Goal: Information Seeking & Learning: Check status

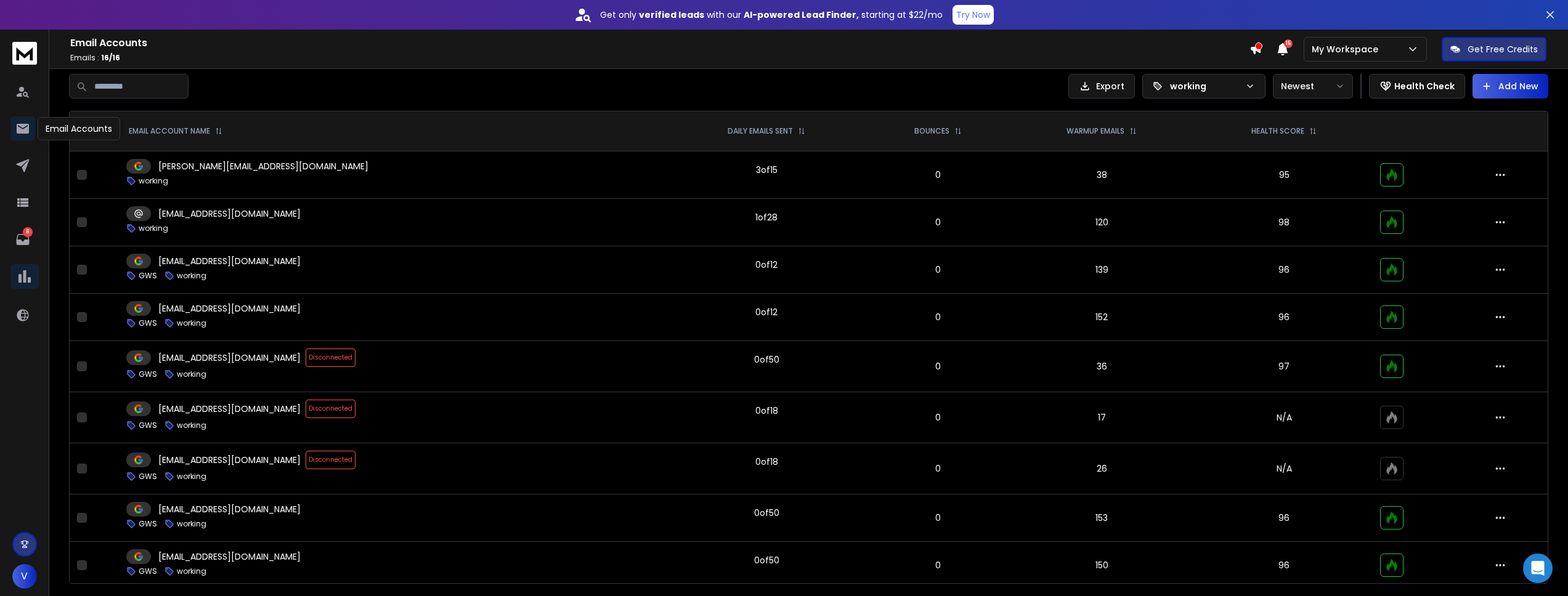
click at [17, 276] on icon at bounding box center [25, 277] width 19 height 19
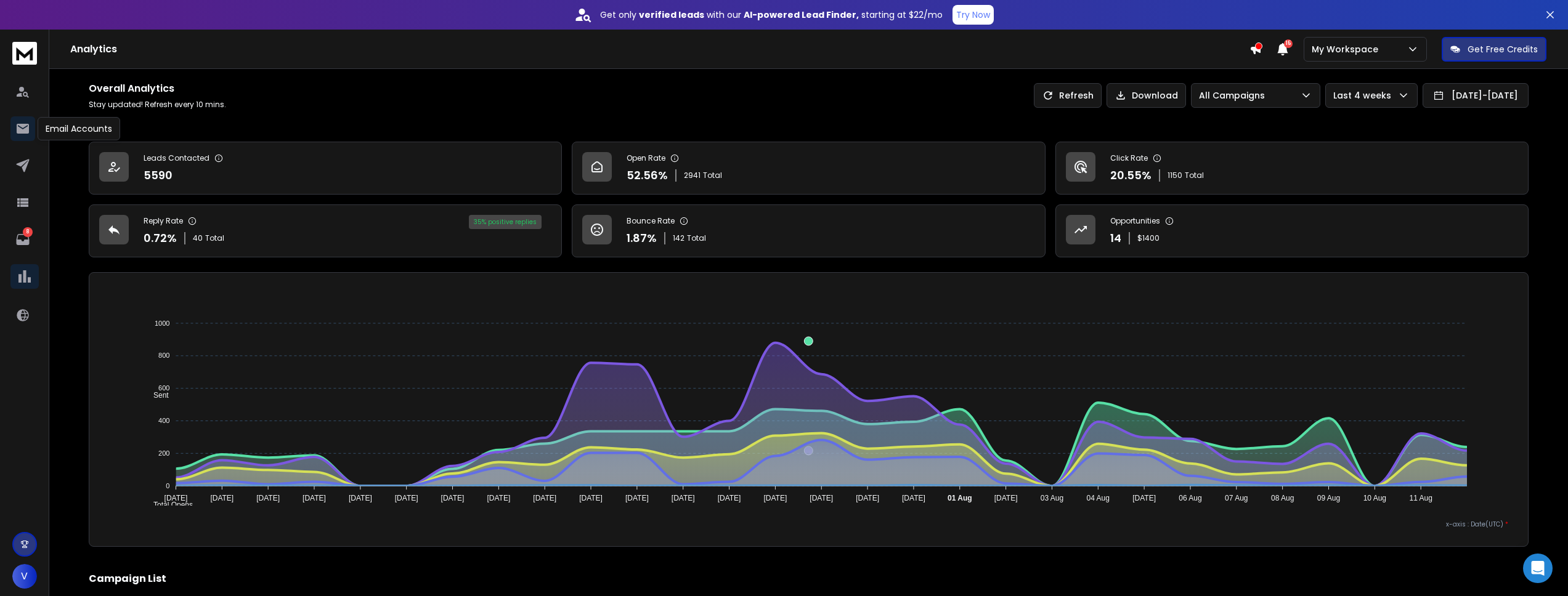
click at [22, 129] on icon at bounding box center [23, 128] width 12 height 9
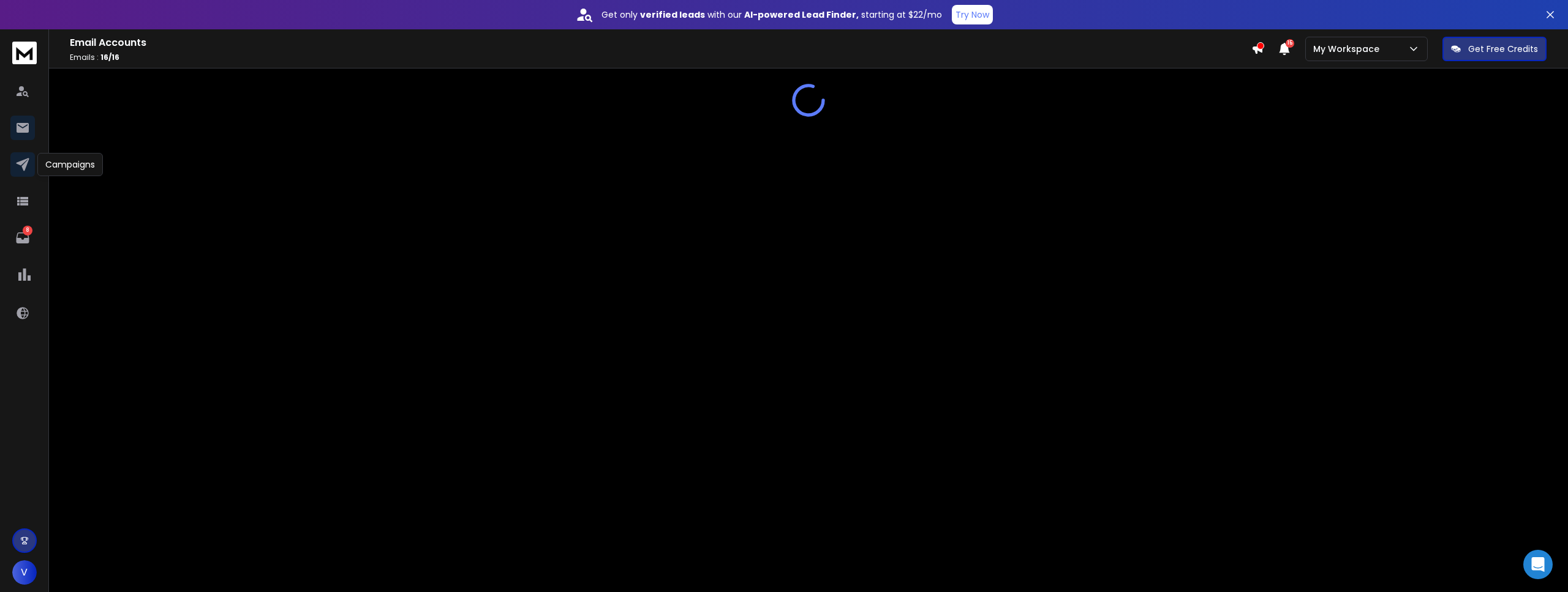
click at [23, 162] on icon at bounding box center [23, 164] width 13 height 13
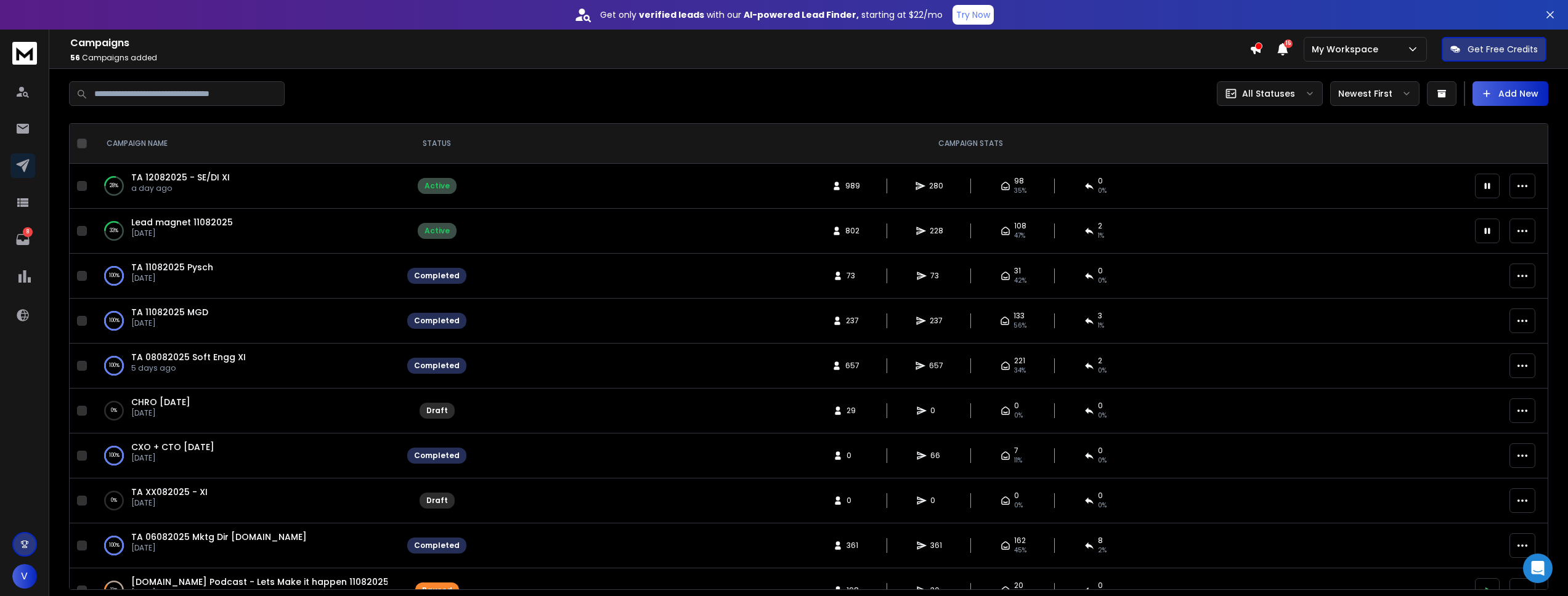
click at [268, 188] on div "28 % TA 12082025 - SE/DI XI a day ago" at bounding box center [246, 185] width 283 height 29
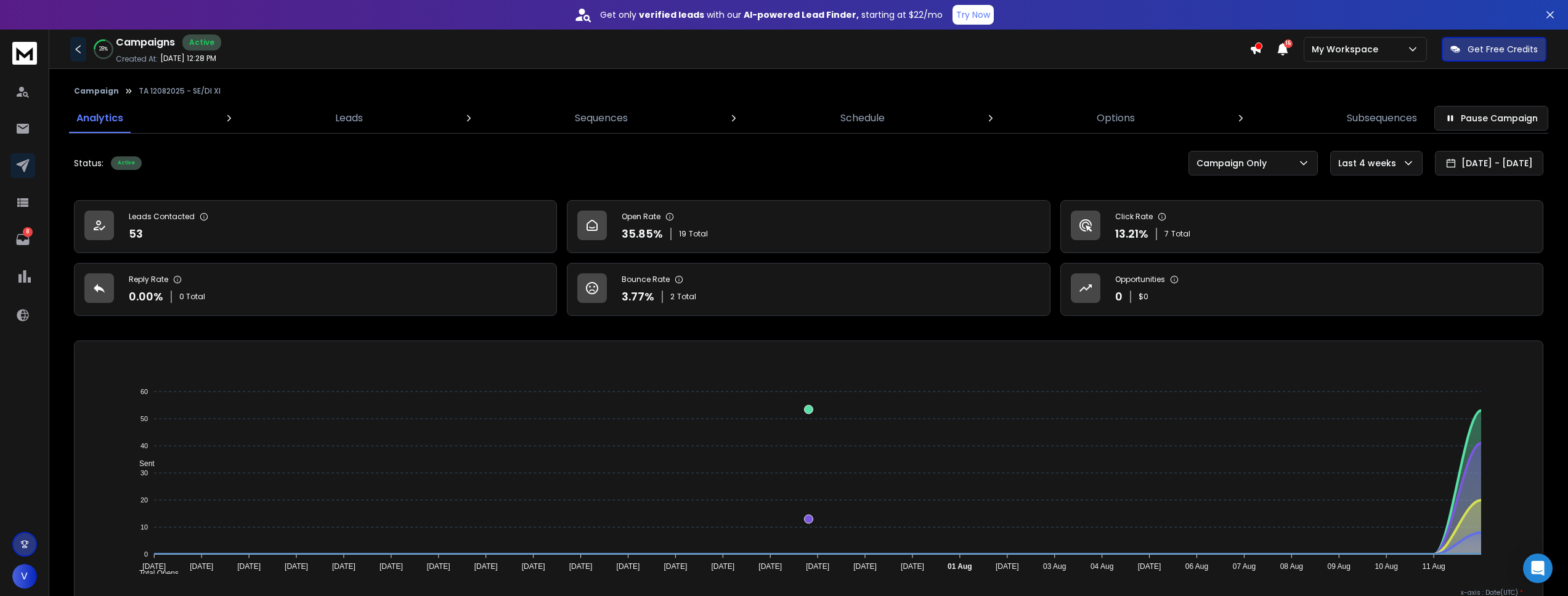
click at [77, 50] on icon at bounding box center [78, 49] width 11 height 11
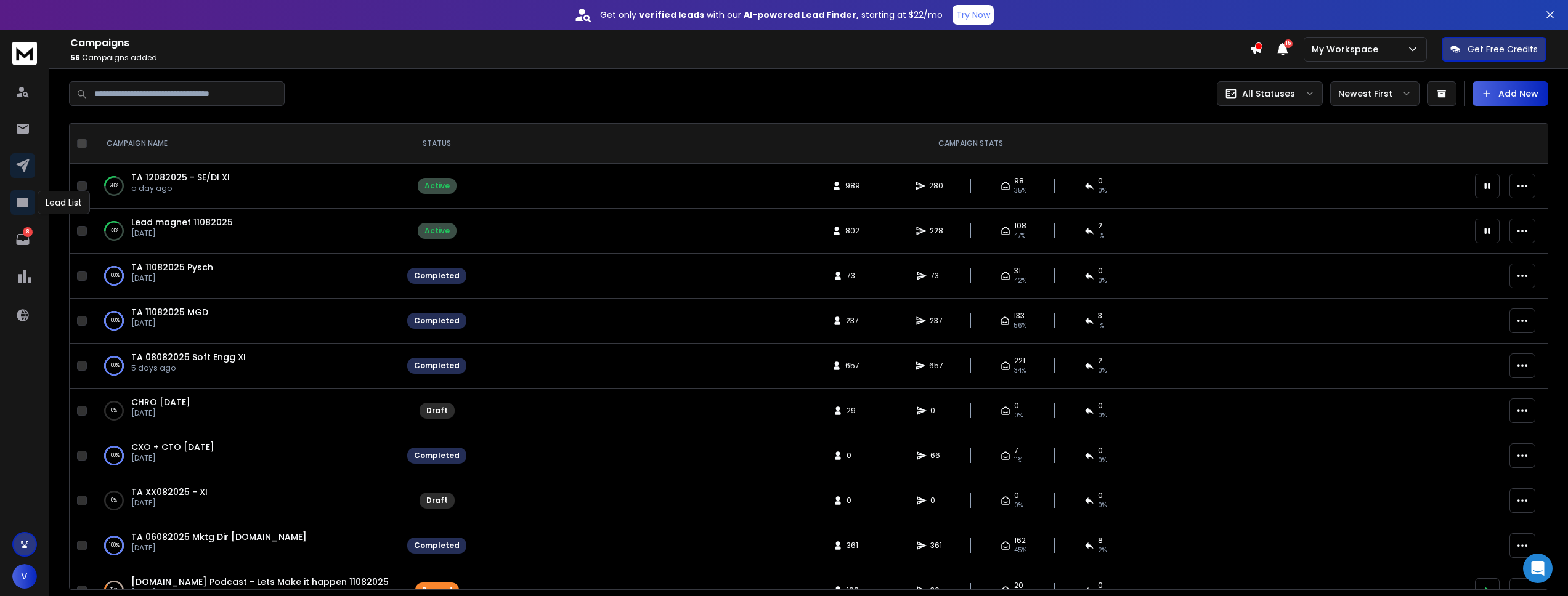
click at [27, 199] on icon at bounding box center [23, 202] width 11 height 9
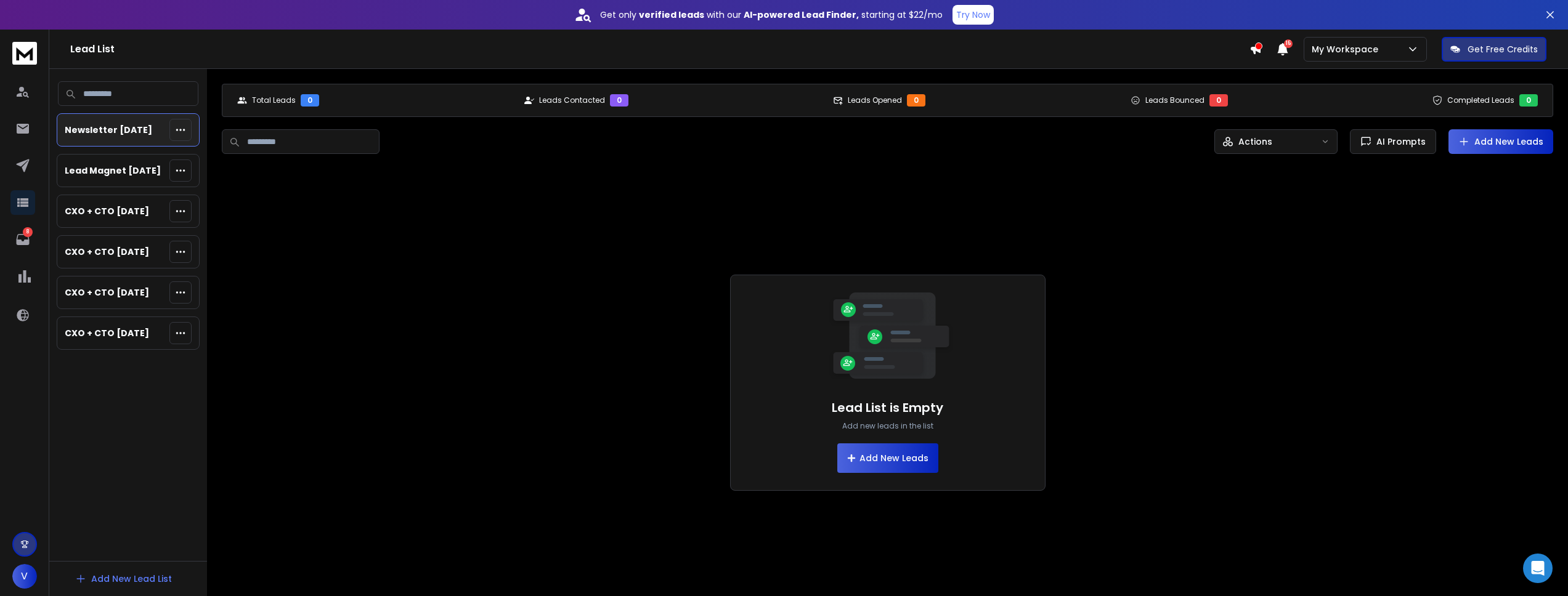
click at [285, 138] on input at bounding box center [300, 142] width 158 height 25
type input "**"
click at [266, 148] on input "**" at bounding box center [300, 142] width 158 height 25
click at [268, 171] on div "Lead List is Empty Add new leads in the list Add New Leads" at bounding box center [888, 382] width 1332 height 430
click at [26, 159] on icon at bounding box center [23, 166] width 15 height 15
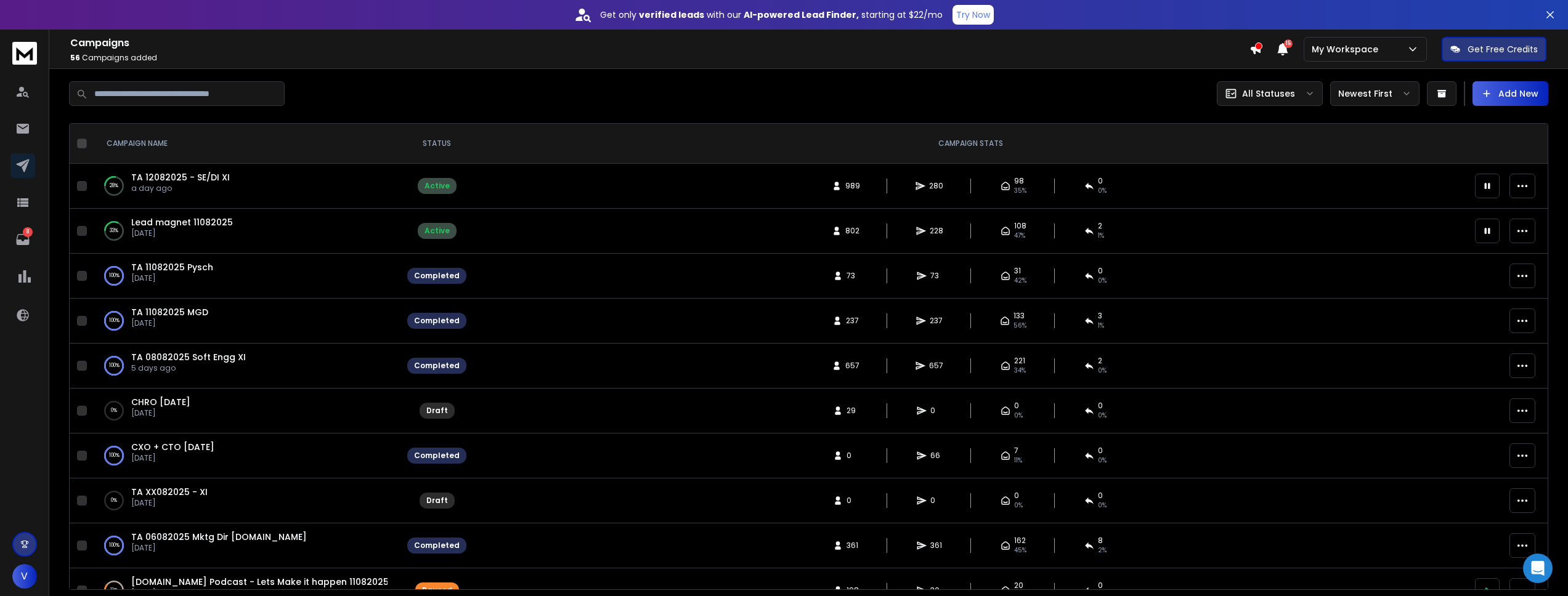
click at [273, 276] on div "100 % TA 11082025 Pysch [DATE]" at bounding box center [246, 276] width 283 height 29
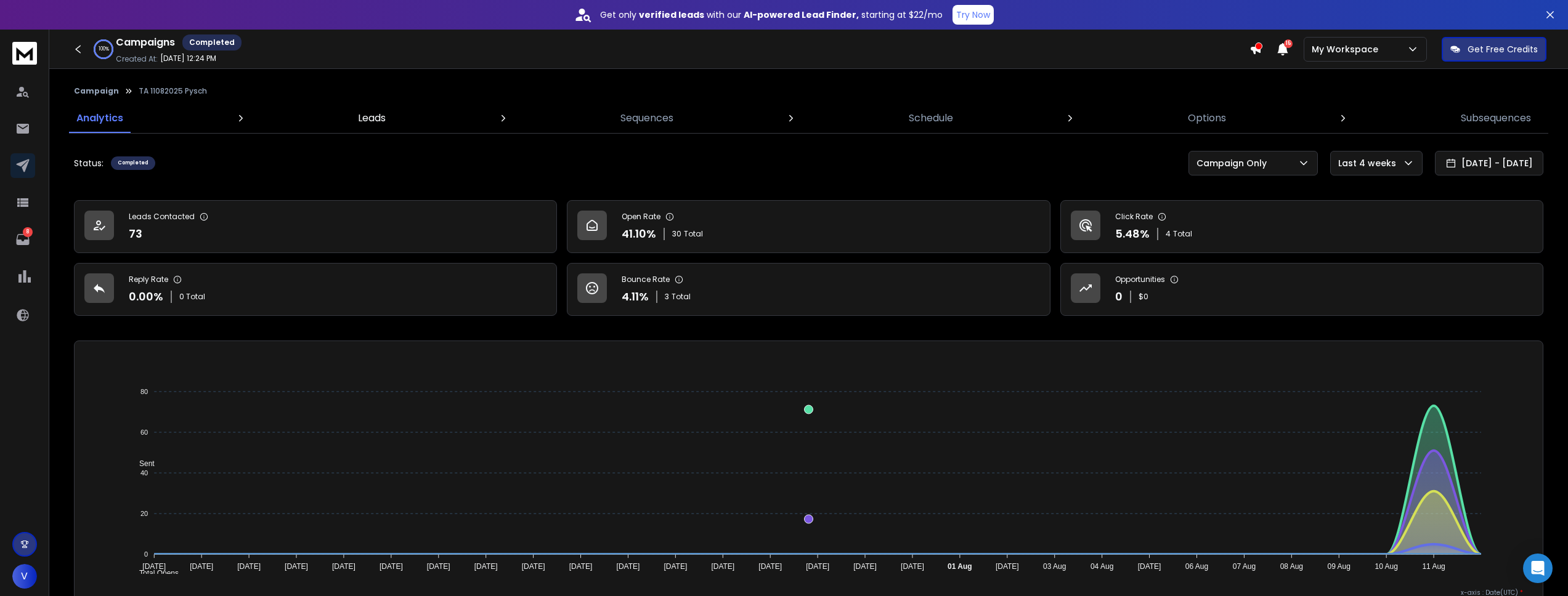
click at [359, 116] on p "Leads" at bounding box center [371, 118] width 27 height 15
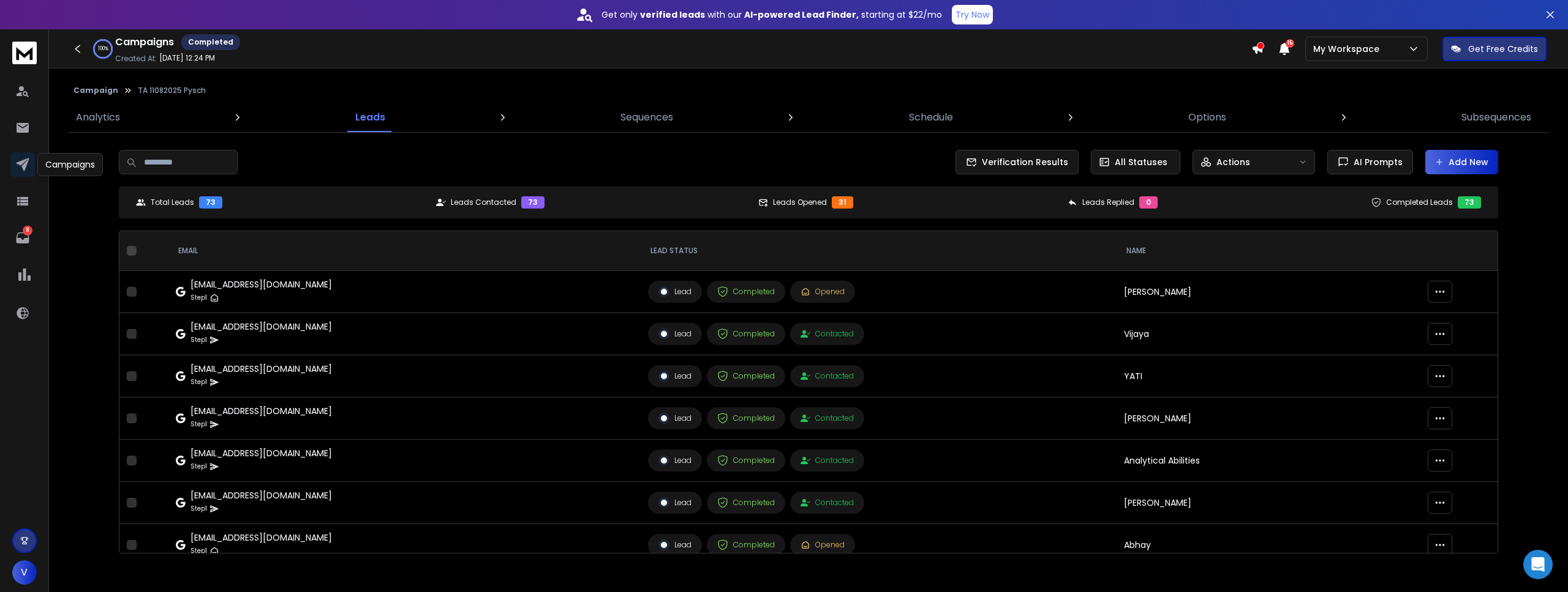
click at [28, 165] on icon at bounding box center [23, 165] width 15 height 15
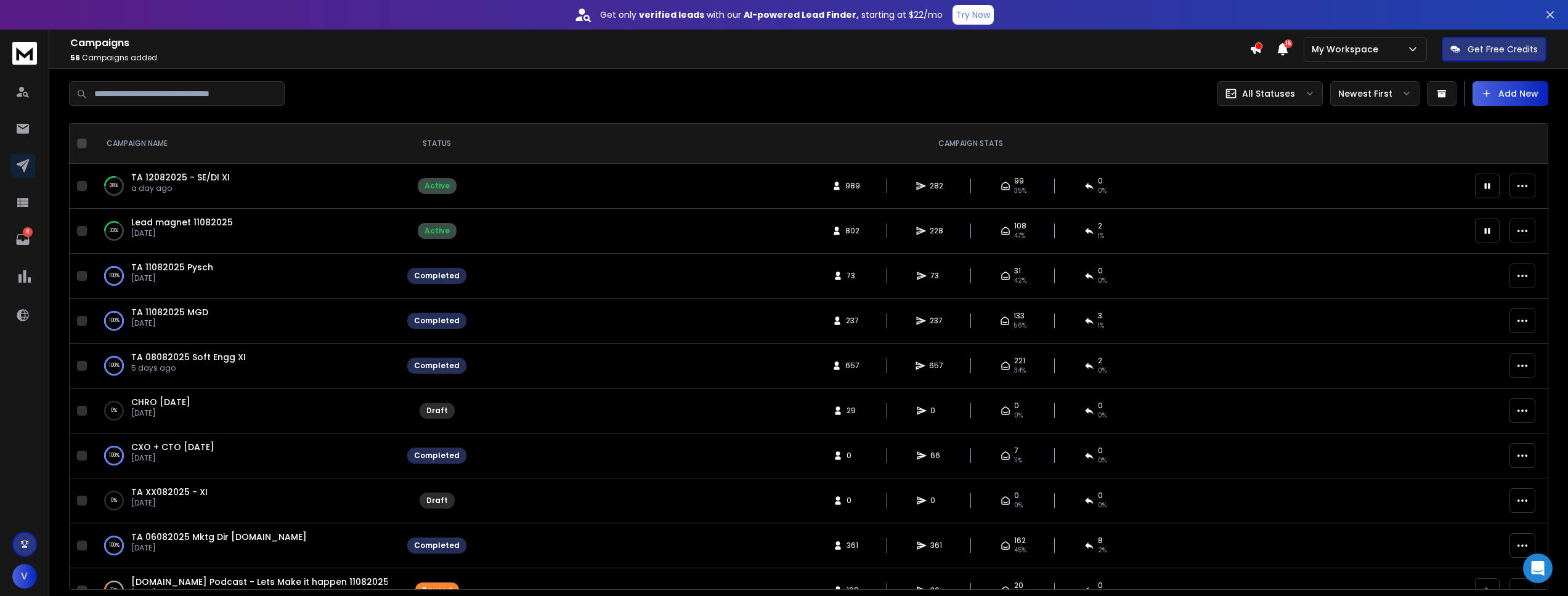
click at [227, 277] on div "100 % TA 11082025 Pysch [DATE]" at bounding box center [246, 276] width 283 height 29
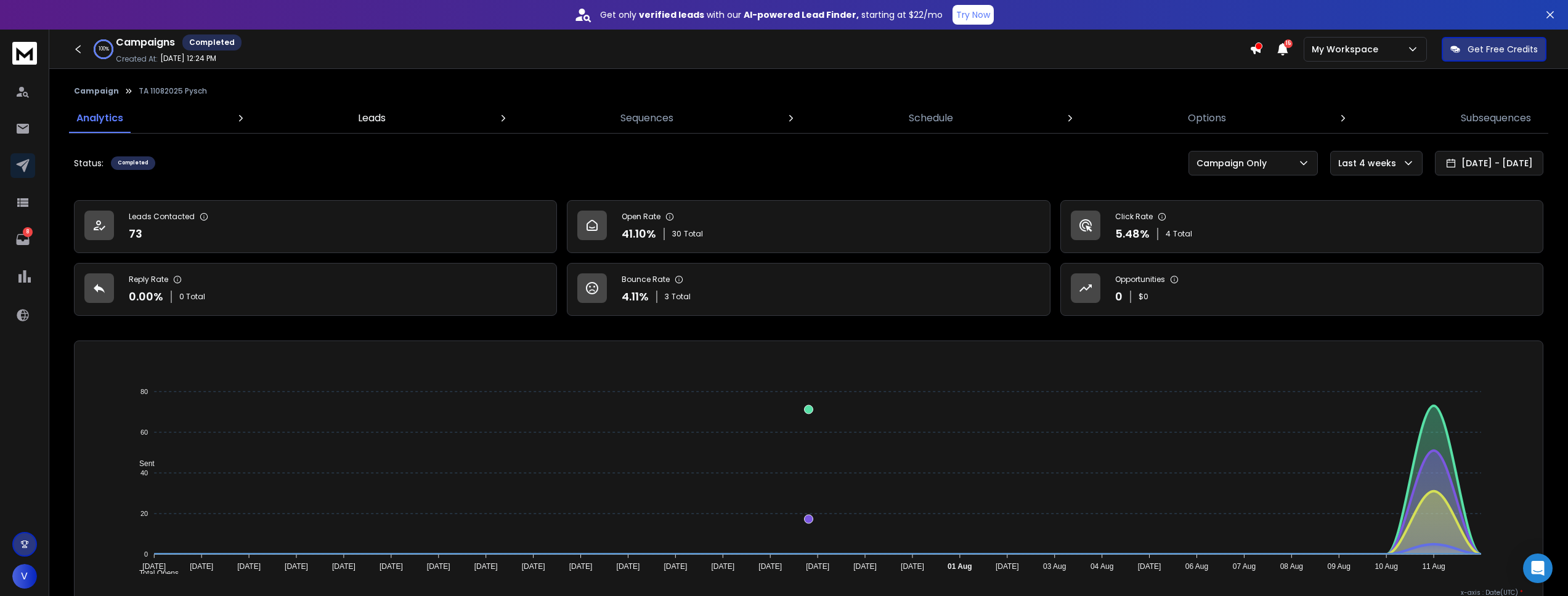
click at [385, 114] on p "Leads" at bounding box center [371, 118] width 27 height 15
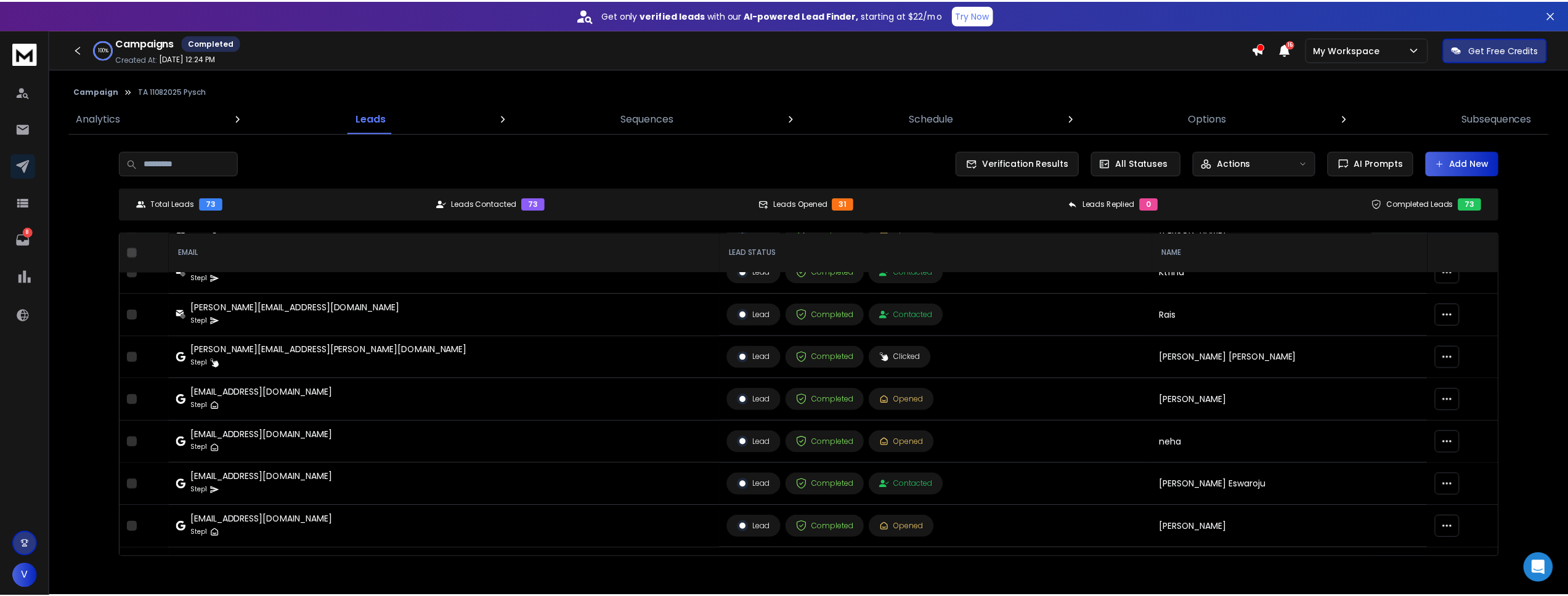
scroll to position [2828, 0]
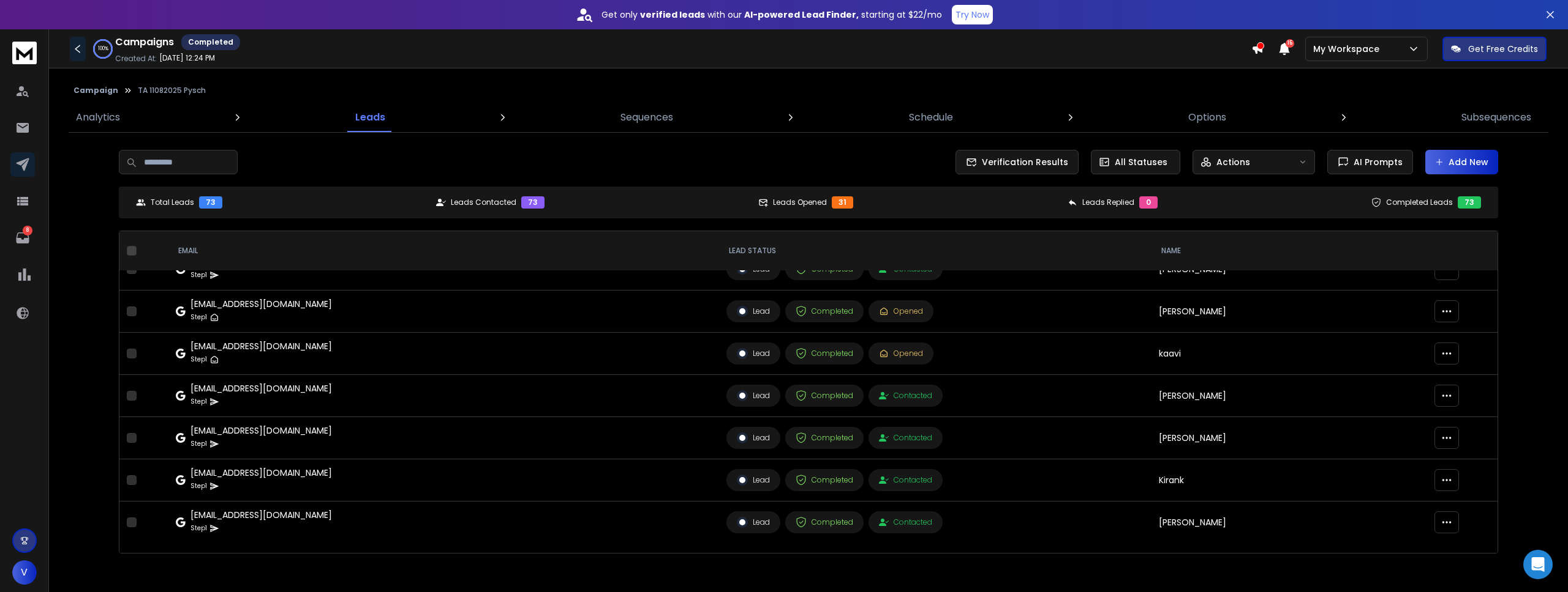
click at [77, 45] on icon at bounding box center [78, 49] width 11 height 11
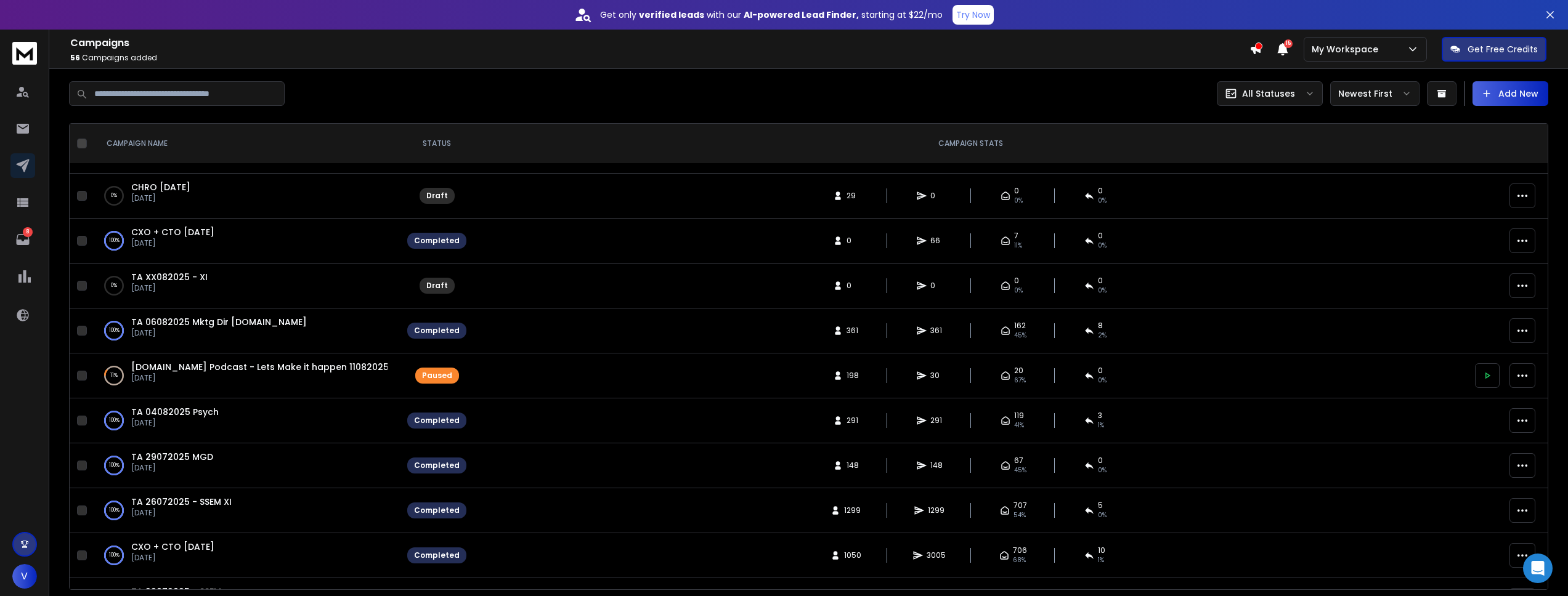
scroll to position [226, 0]
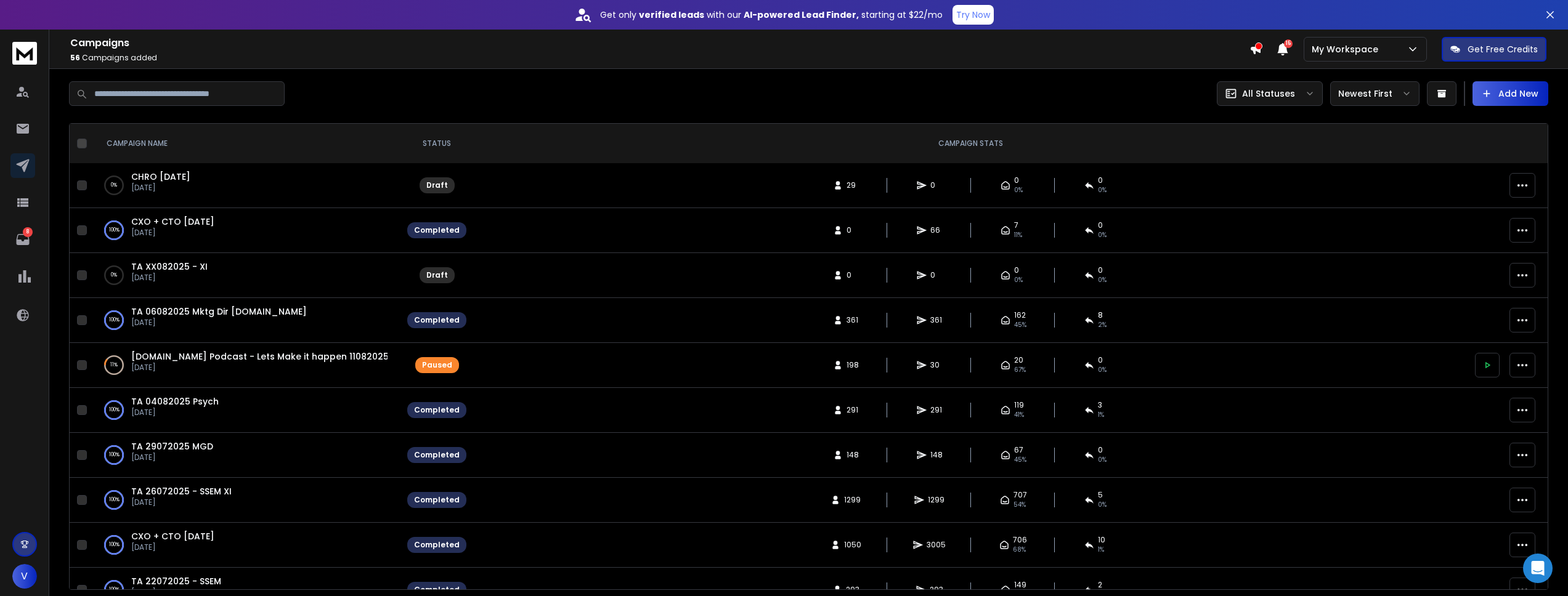
click at [267, 363] on span "[DOMAIN_NAME] Podcast - Lets Make it happen 11082025" at bounding box center [260, 356] width 258 height 12
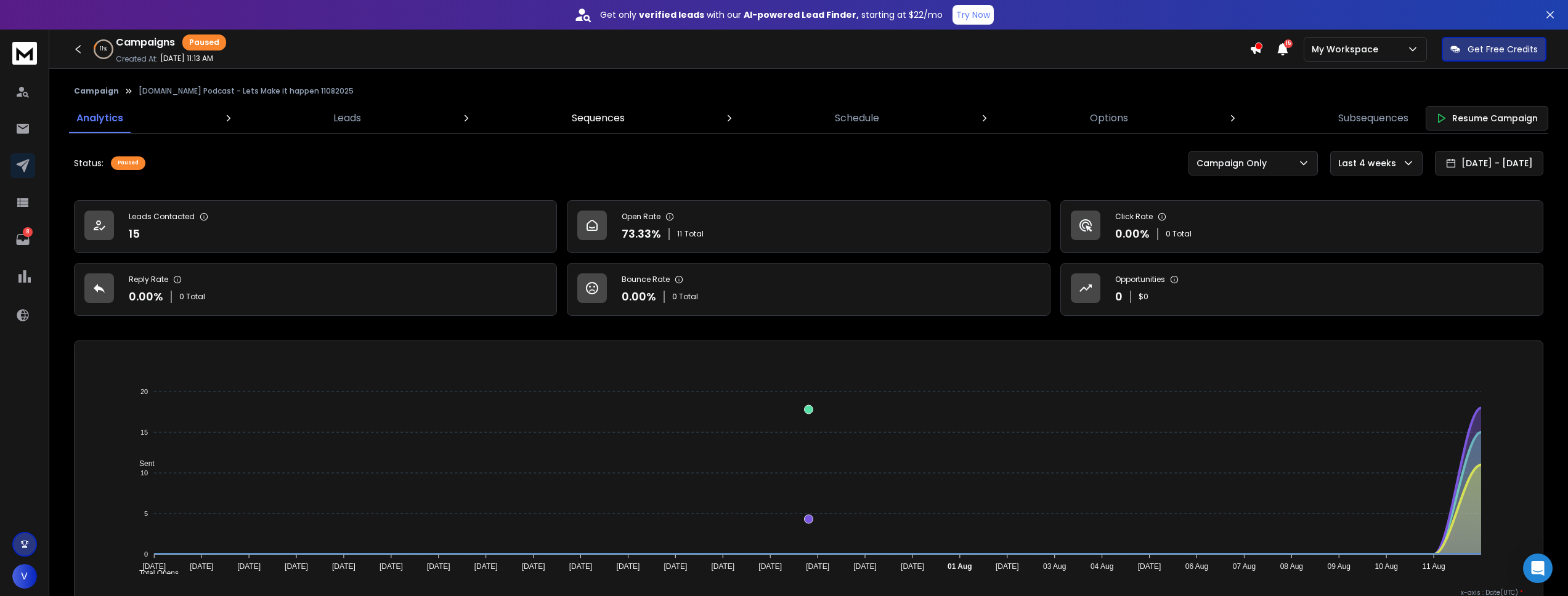
click at [588, 120] on p "Sequences" at bounding box center [598, 118] width 53 height 15
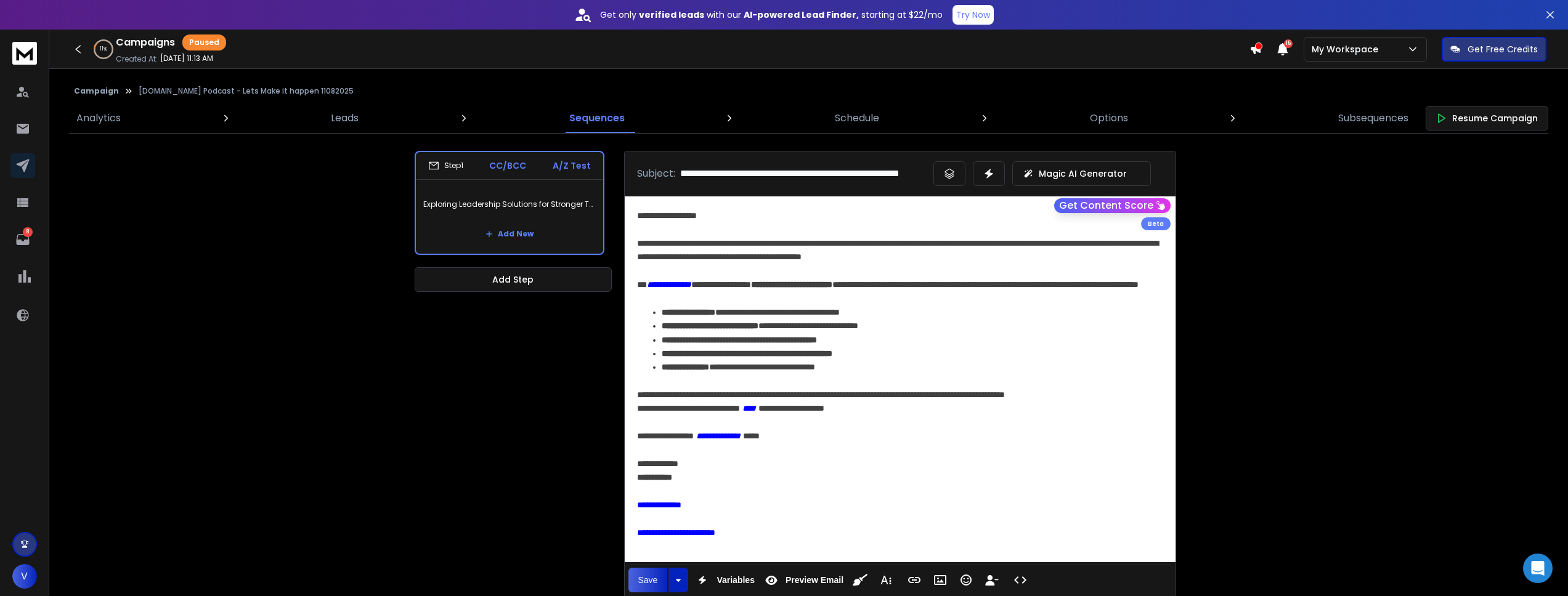
scroll to position [1, 0]
click at [756, 413] on em "****" at bounding box center [749, 408] width 13 height 9
click at [720, 449] on icon "button" at bounding box center [719, 451] width 15 height 15
click at [342, 227] on div "**********" at bounding box center [809, 375] width 1479 height 457
click at [118, 117] on p "Analytics" at bounding box center [98, 118] width 44 height 15
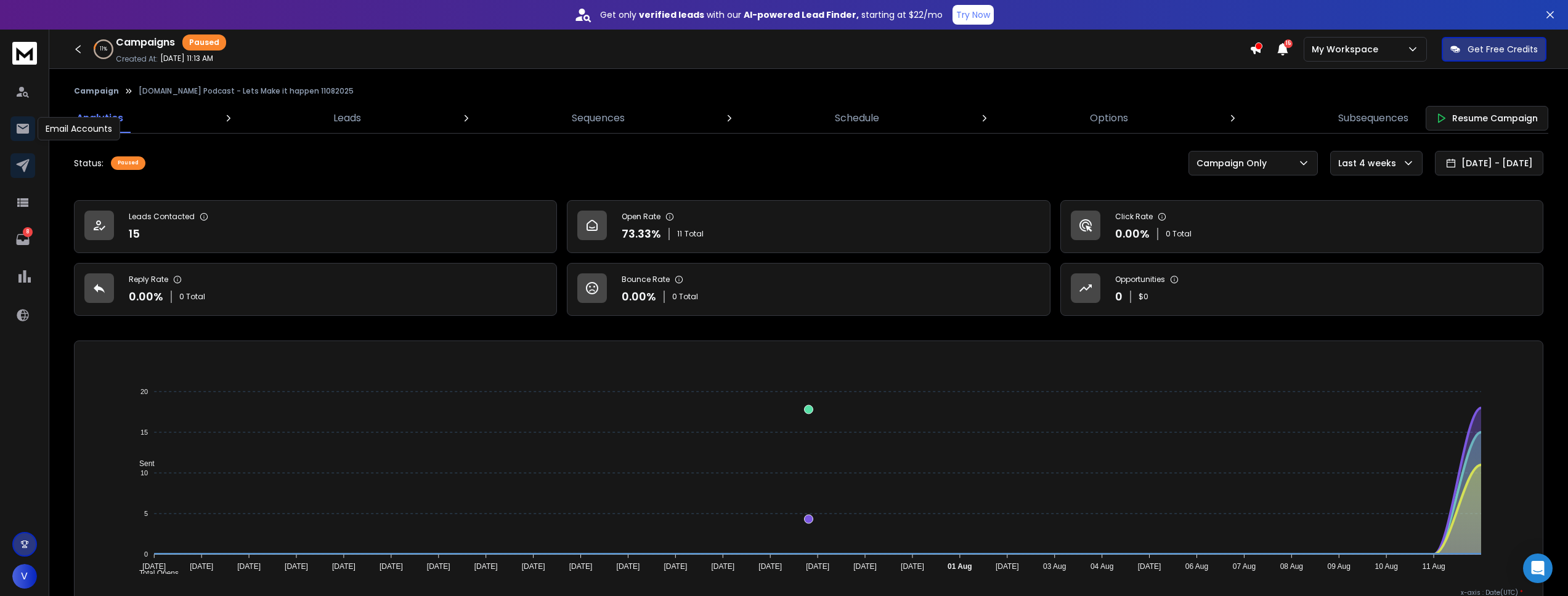
click at [21, 128] on icon at bounding box center [23, 128] width 15 height 15
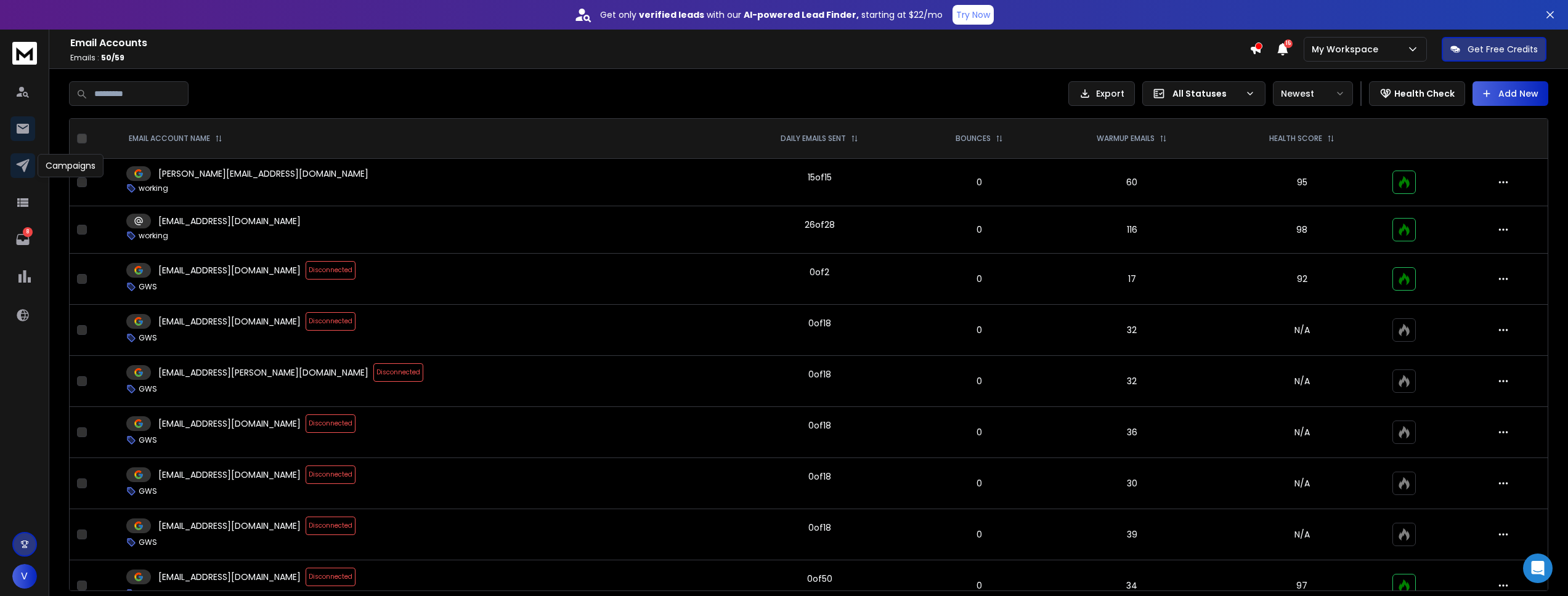
click at [24, 161] on icon at bounding box center [23, 166] width 15 height 15
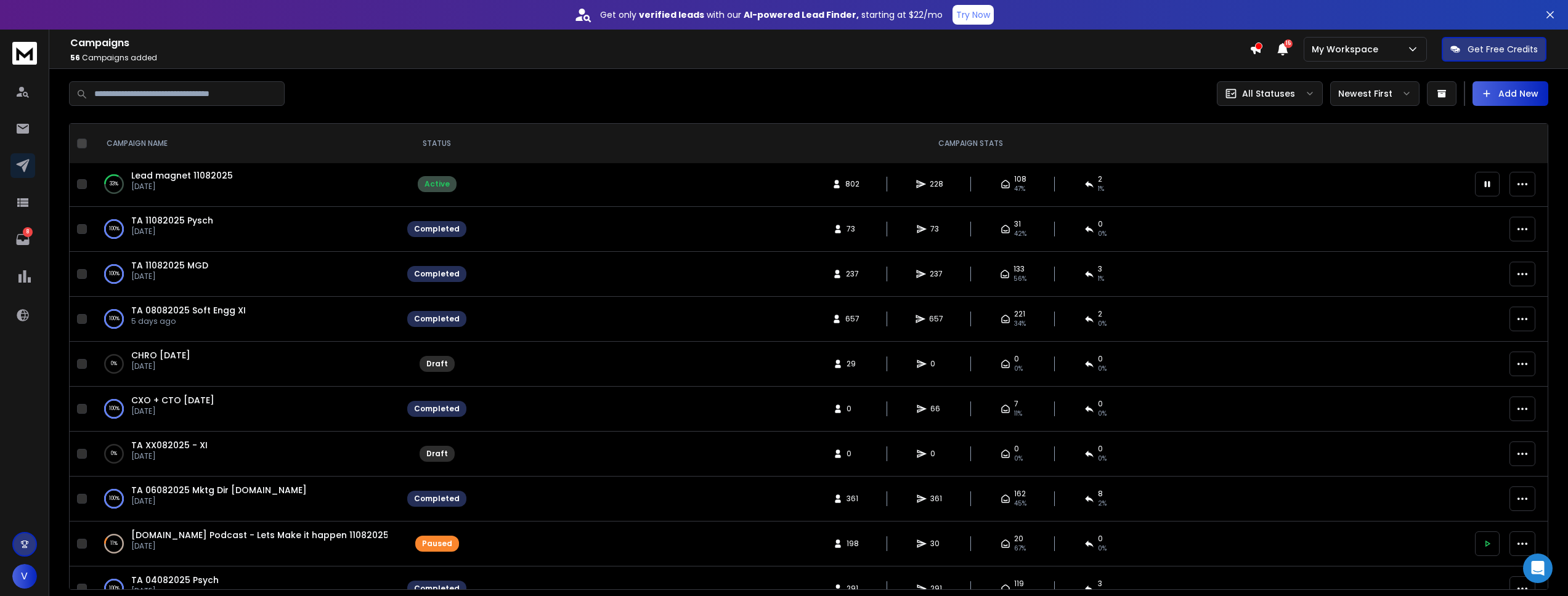
scroll to position [78, 0]
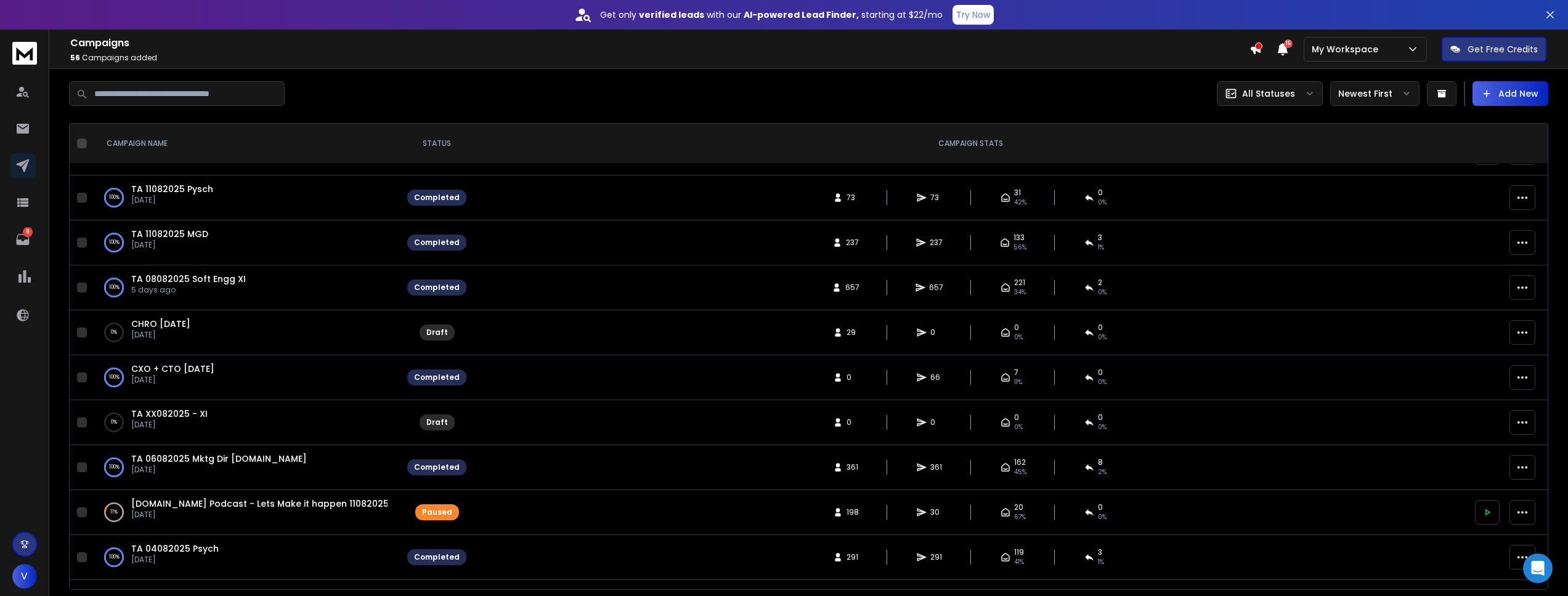
click at [344, 505] on div "11 % [DOMAIN_NAME] Podcast - Lets Make it happen 11082025 [DATE]" at bounding box center [246, 512] width 283 height 29
